Goal: Task Accomplishment & Management: Use online tool/utility

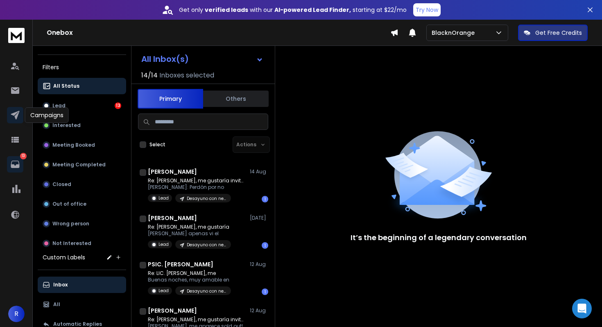
click at [15, 117] on icon at bounding box center [15, 115] width 9 height 9
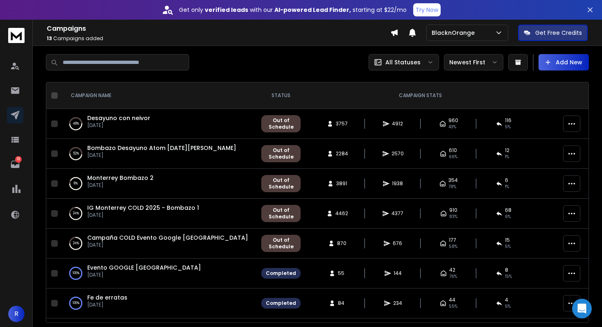
click at [146, 122] on p "[DATE]" at bounding box center [118, 125] width 63 height 7
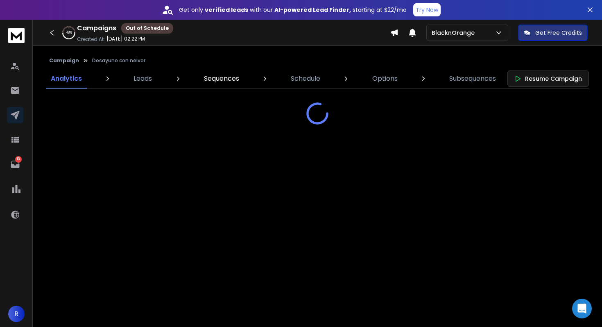
click at [235, 79] on p "Sequences" at bounding box center [221, 79] width 35 height 10
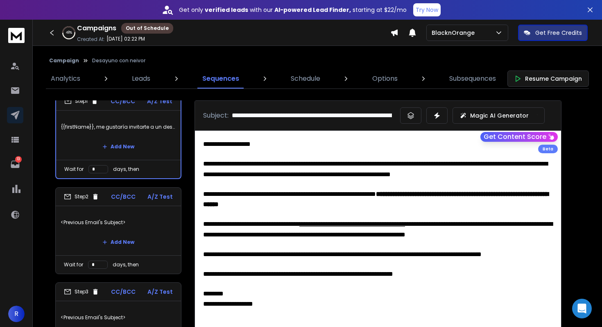
scroll to position [5, 0]
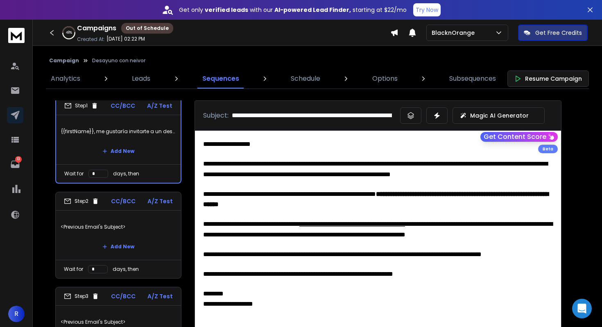
click at [590, 9] on icon at bounding box center [590, 9] width 7 height 7
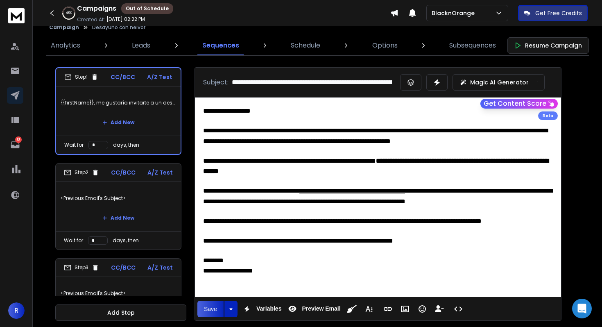
scroll to position [11, 0]
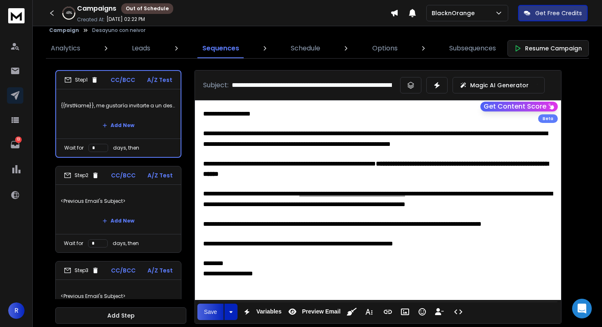
click at [152, 190] on p "<Previous Email's Subject>" at bounding box center [119, 201] width 116 height 23
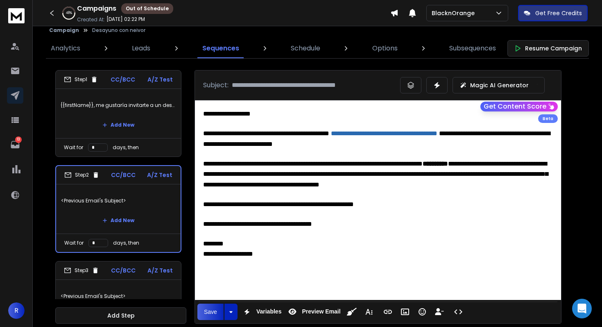
click at [135, 291] on p "<Previous Email's Subject>" at bounding box center [119, 296] width 116 height 23
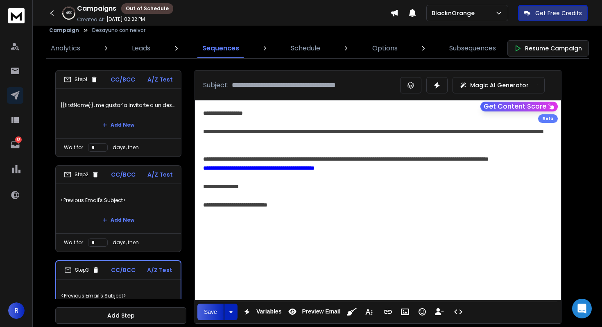
scroll to position [30, 0]
